Goal: Communication & Community: Answer question/provide support

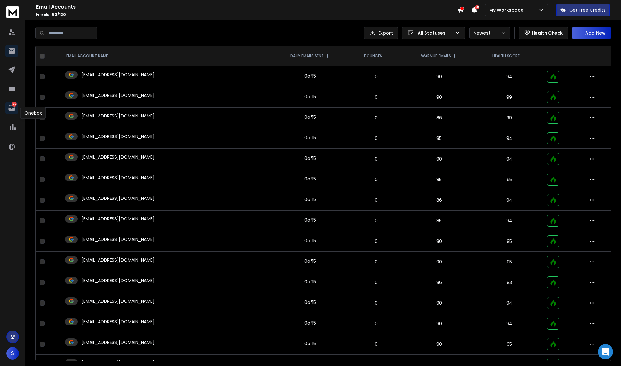
click at [8, 111] on icon at bounding box center [11, 108] width 7 height 6
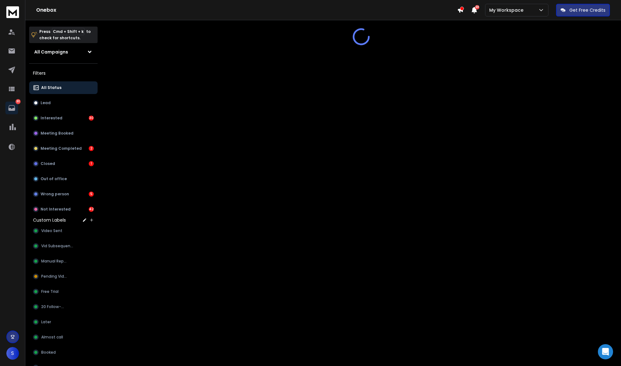
click at [18, 104] on p "80" at bounding box center [18, 101] width 5 height 5
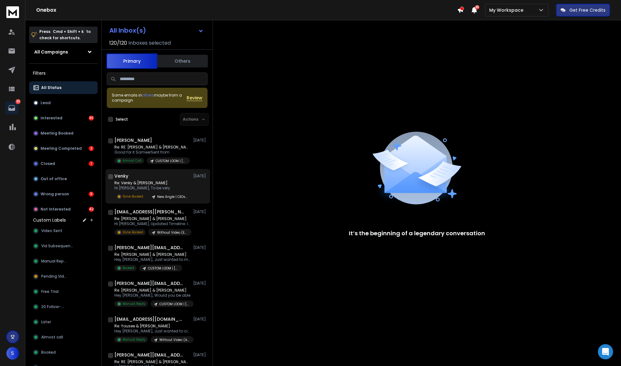
click at [128, 187] on p "Hi [PERSON_NAME], To be very" at bounding box center [152, 188] width 76 height 5
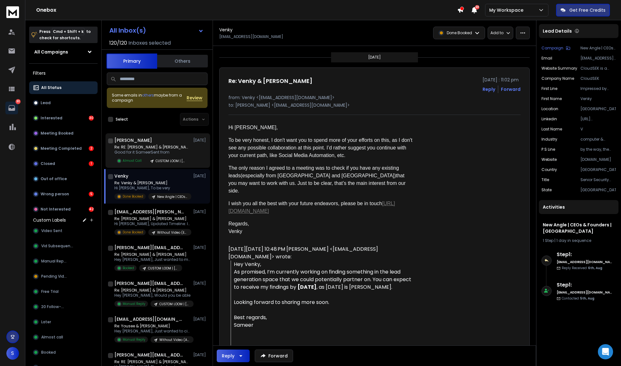
click at [157, 156] on div "Re: RE: [PERSON_NAME] & [PERSON_NAME] for it SameerSent from Almost Call CUSTOM…" at bounding box center [152, 154] width 76 height 19
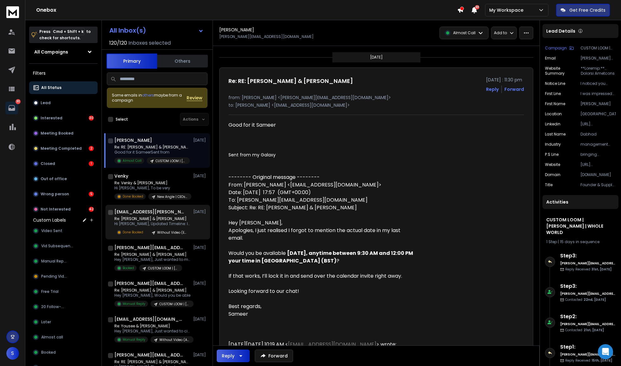
click at [157, 208] on div "krishna.rachamadugu@aviso.com 08 Aug Re: Vinayak & Sam Hi Krishna, Updated Time…" at bounding box center [158, 222] width 105 height 35
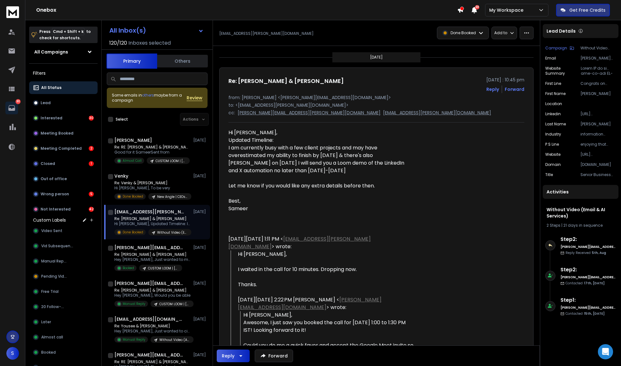
click at [467, 33] on p "Done Booked" at bounding box center [463, 32] width 25 height 5
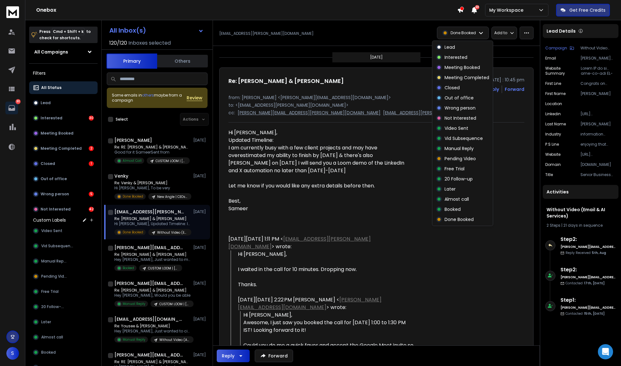
click at [288, 187] on div "Let me know if you would like any extra details before then." at bounding box center [320, 186] width 185 height 8
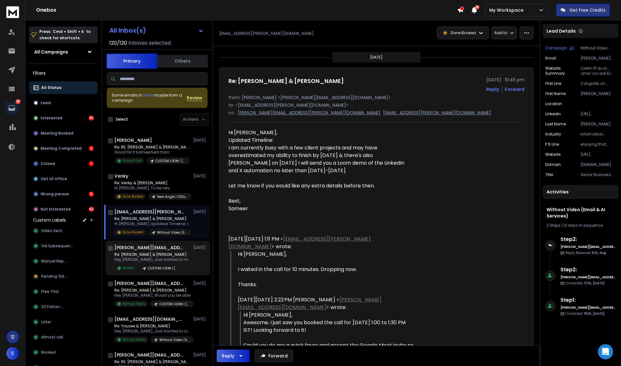
click at [165, 249] on h1 "taylor.busse@appevolve.com" at bounding box center [149, 248] width 70 height 6
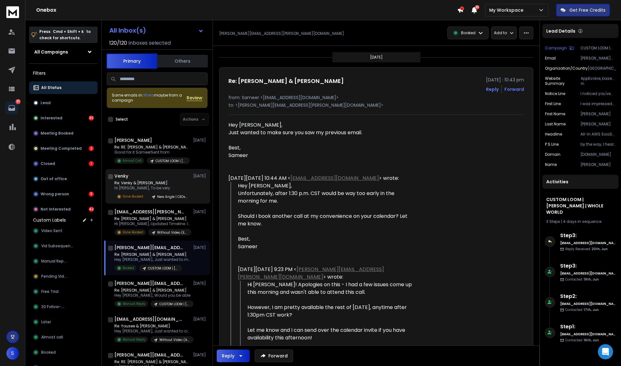
click at [162, 187] on p "Hi Sameer, To be very" at bounding box center [152, 188] width 76 height 5
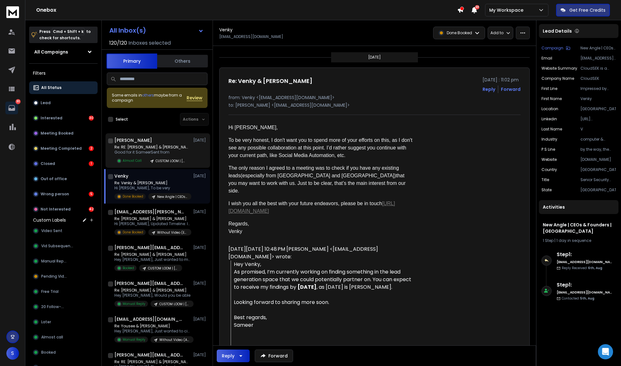
click at [170, 164] on div "CUSTOM LOOM | MATT LUCERO | WHOLE WORLD" at bounding box center [168, 160] width 43 height 7
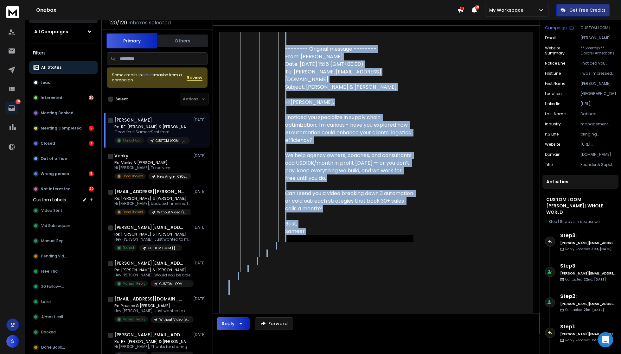
scroll to position [1492, 0]
drag, startPoint x: 225, startPoint y: 123, endPoint x: 314, endPoint y: 323, distance: 219.4
copy div "Good for it Sameer Sent from my Galaxy -------- Original message -------- From:…"
click at [333, 144] on div at bounding box center [349, 148] width 128 height 8
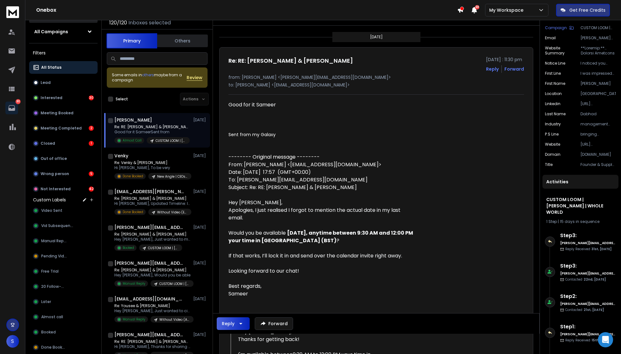
scroll to position [0, 0]
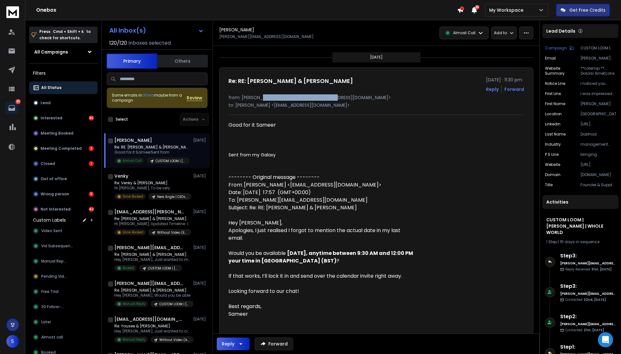
drag, startPoint x: 333, startPoint y: 97, endPoint x: 262, endPoint y: 95, distance: 71.0
click at [262, 95] on p "from: zameer <zameer@improvesolutions.co.uk>" at bounding box center [376, 97] width 296 height 6
copy p "zameer@improvesolutions.co.uk"
click at [225, 342] on div "Reply" at bounding box center [228, 344] width 13 height 6
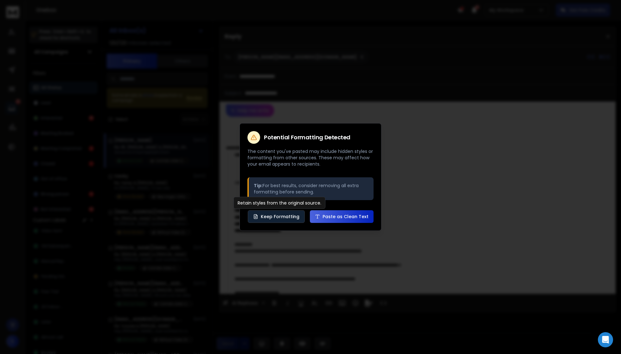
click at [264, 216] on button "Keep Formatting" at bounding box center [276, 216] width 57 height 13
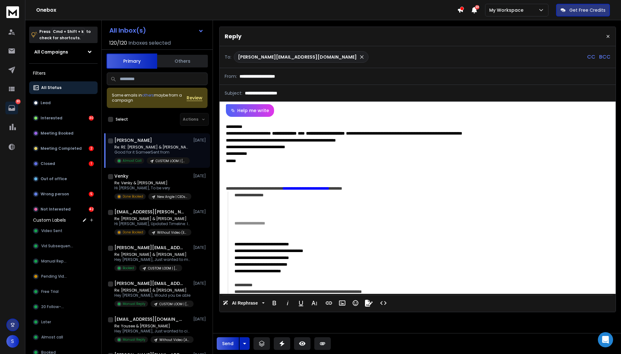
click at [226, 152] on div "**********" at bounding box center [418, 205] width 396 height 177
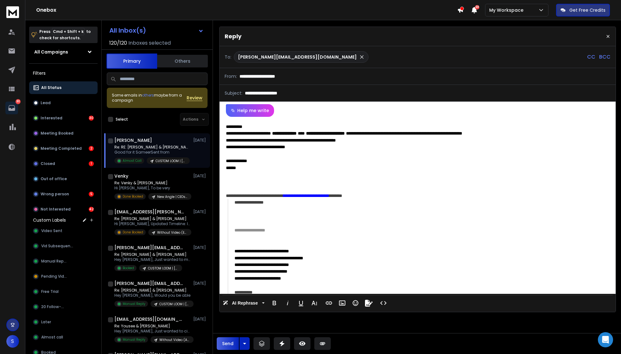
click at [226, 146] on p "**********" at bounding box center [416, 147] width 380 height 7
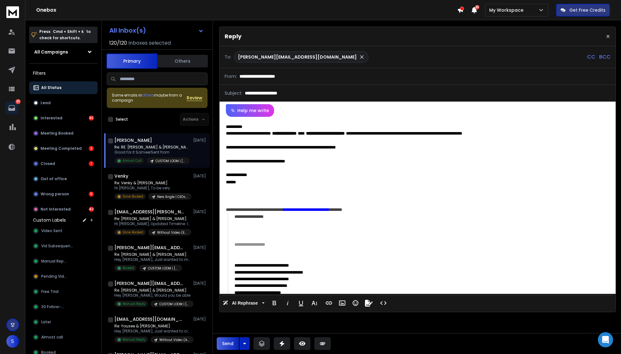
click at [353, 155] on div at bounding box center [417, 153] width 383 height 7
click at [326, 169] on div at bounding box center [417, 167] width 383 height 7
click at [276, 173] on p "**********" at bounding box center [416, 178] width 380 height 14
click at [246, 189] on div at bounding box center [417, 188] width 383 height 7
click at [231, 346] on button "Send" at bounding box center [228, 343] width 22 height 13
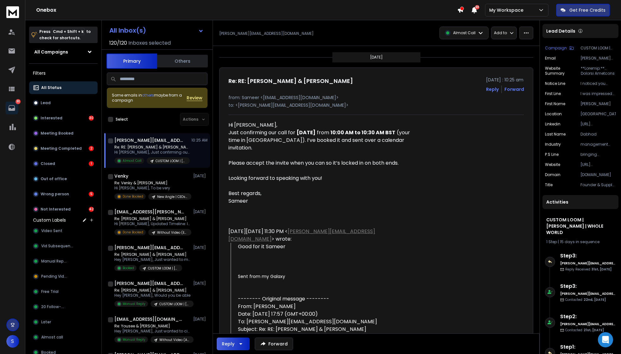
click at [453, 32] on p "Almost Call" at bounding box center [464, 32] width 22 height 5
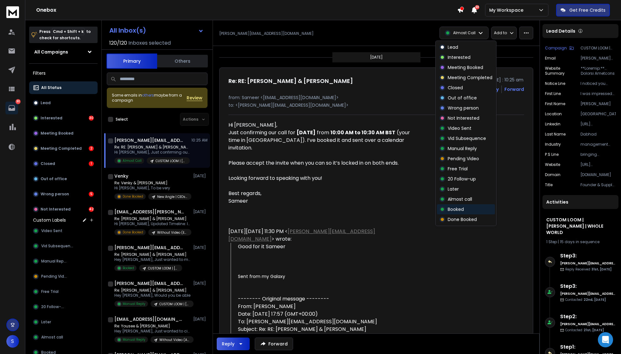
click at [458, 209] on p "Booked" at bounding box center [456, 209] width 16 height 6
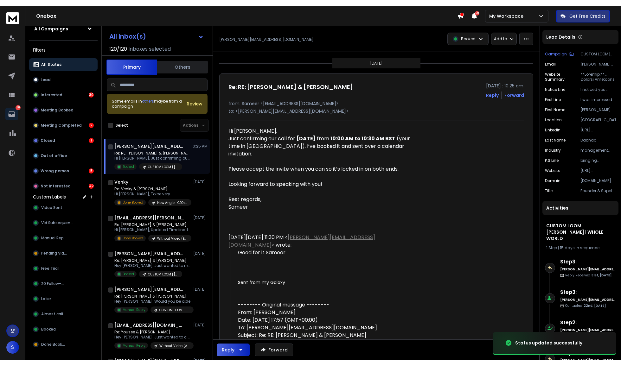
scroll to position [93, 0]
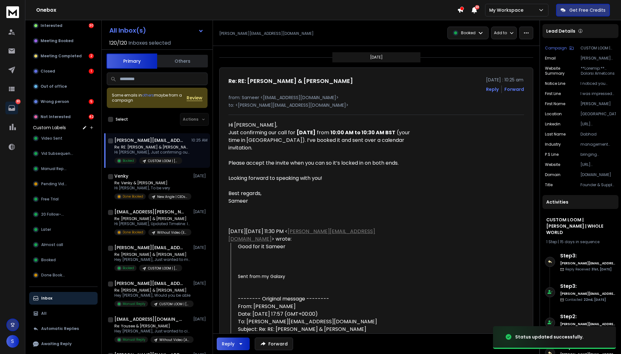
click at [65, 246] on button "Almost call" at bounding box center [63, 245] width 68 height 13
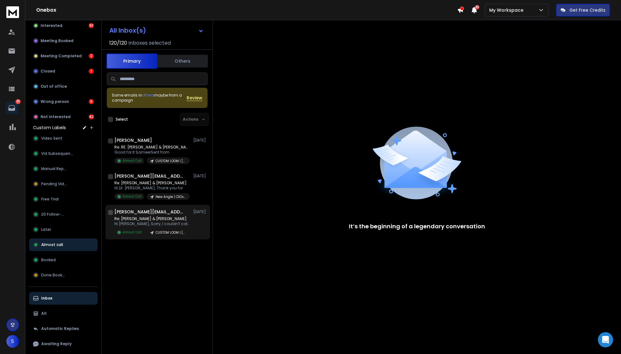
click at [142, 227] on p "Hi Angela, Sorry, I couldn't catch" at bounding box center [152, 223] width 76 height 5
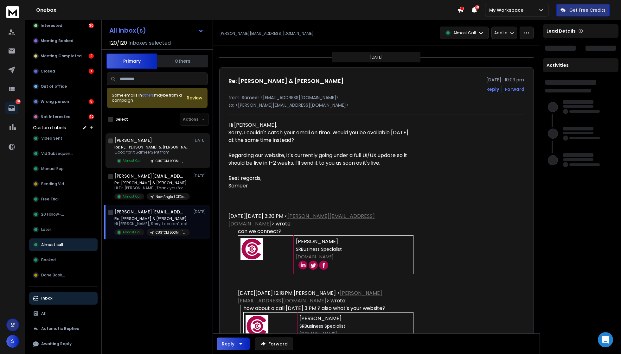
click at [158, 160] on p "CUSTOM LOOM | MATT LUCERO | WHOLE WORLD" at bounding box center [171, 161] width 30 height 5
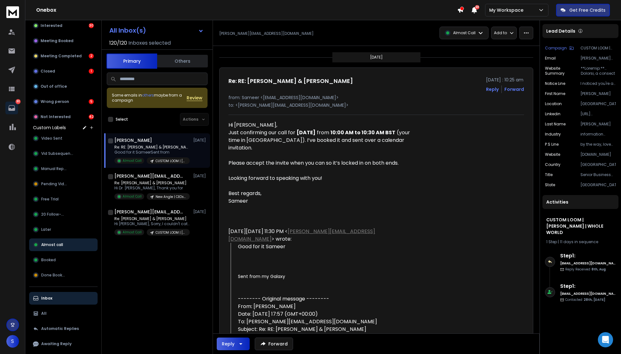
click at [460, 32] on p "Almost Call" at bounding box center [464, 32] width 22 height 5
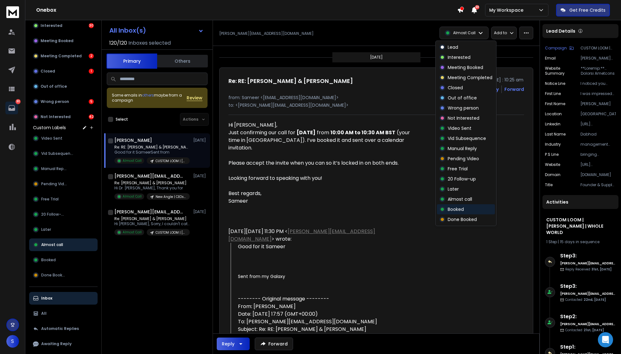
click at [449, 207] on p "Booked" at bounding box center [456, 209] width 16 height 6
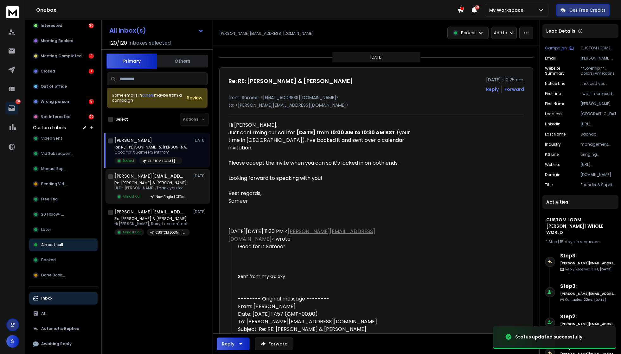
click at [160, 197] on p "New Angle | CEOs & Founders | USA" at bounding box center [171, 197] width 30 height 5
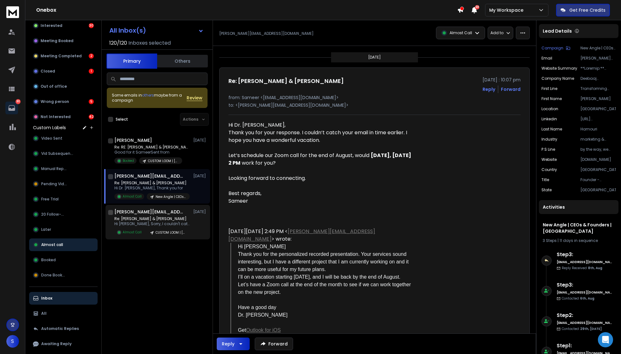
click at [160, 217] on p "Re: Angela & Sam" at bounding box center [152, 218] width 76 height 5
